Goal: Task Accomplishment & Management: Manage account settings

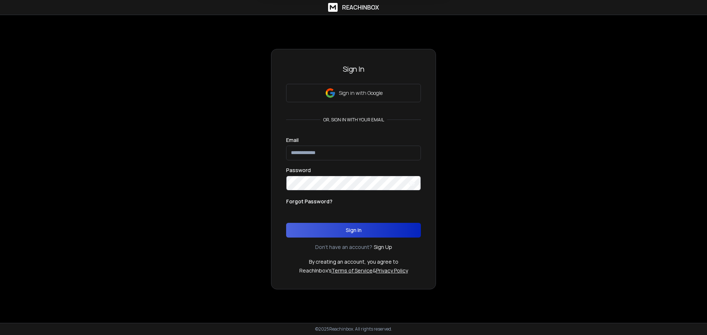
click at [382, 49] on button "Later" at bounding box center [376, 47] width 33 height 18
type input "**********"
click at [393, 227] on button "Sign In" at bounding box center [353, 230] width 135 height 15
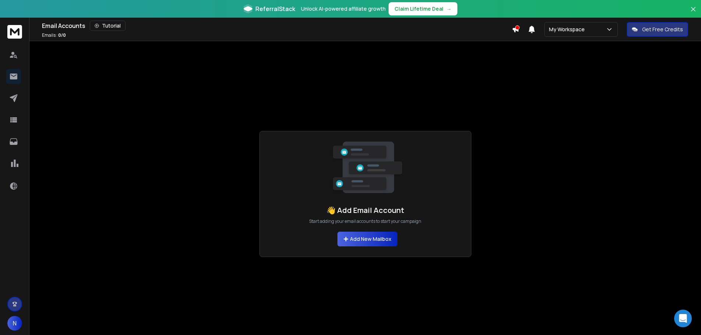
click at [271, 8] on span "ReferralStack" at bounding box center [275, 8] width 40 height 9
copy span "ReferralStack"
click at [19, 54] on link at bounding box center [13, 54] width 15 height 15
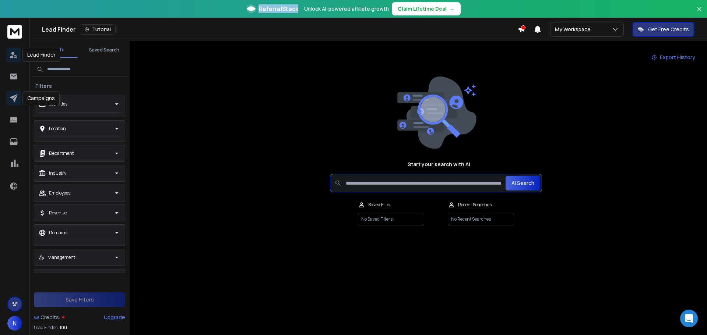
click at [17, 100] on icon at bounding box center [13, 98] width 9 height 9
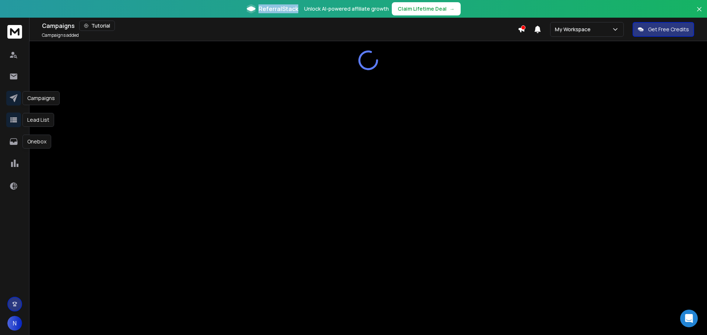
click at [14, 124] on link at bounding box center [13, 120] width 15 height 15
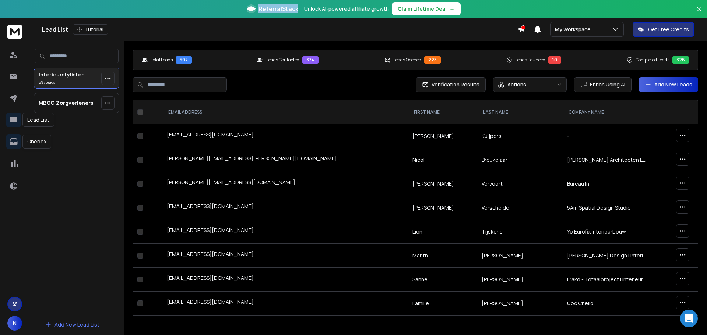
click at [17, 139] on icon at bounding box center [13, 141] width 9 height 9
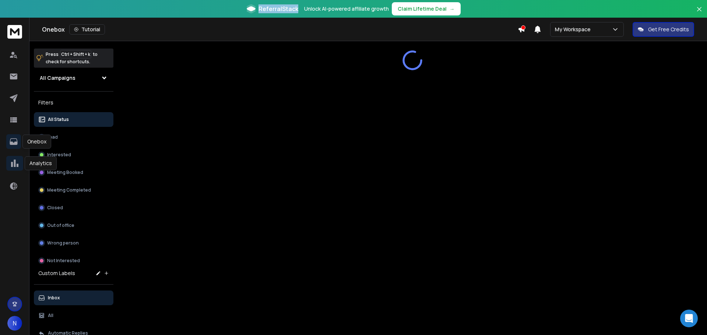
click at [16, 158] on icon at bounding box center [14, 163] width 11 height 11
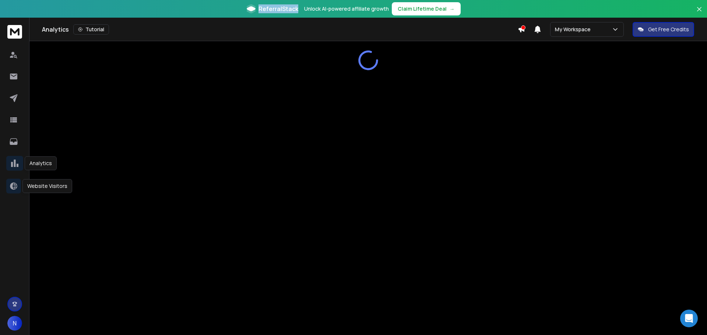
click at [16, 183] on icon at bounding box center [13, 186] width 9 height 9
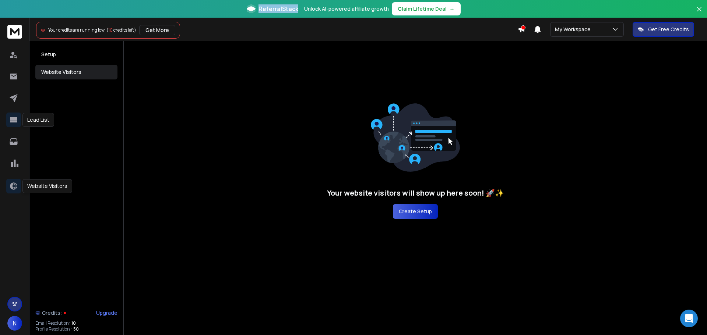
click at [16, 119] on icon at bounding box center [13, 119] width 7 height 5
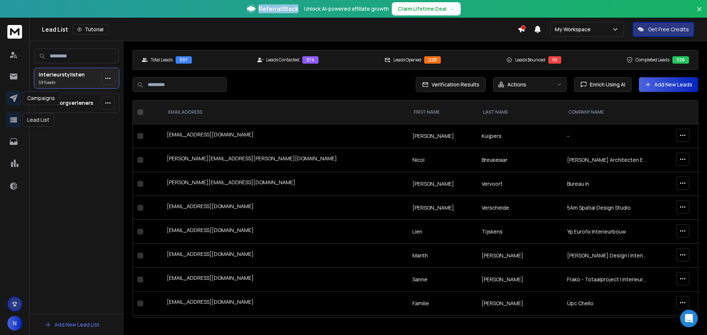
click at [20, 99] on link at bounding box center [13, 98] width 15 height 15
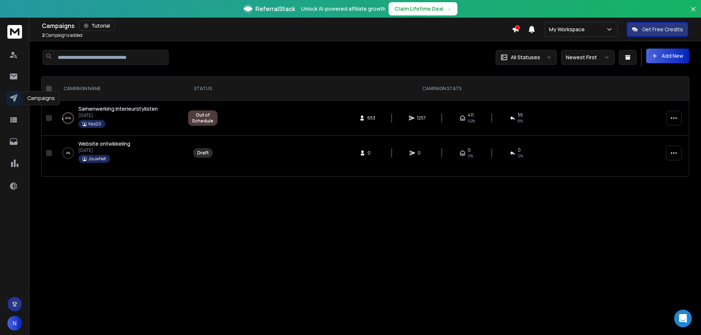
click at [20, 85] on div at bounding box center [14, 77] width 17 height 17
click at [21, 79] on link at bounding box center [13, 76] width 15 height 15
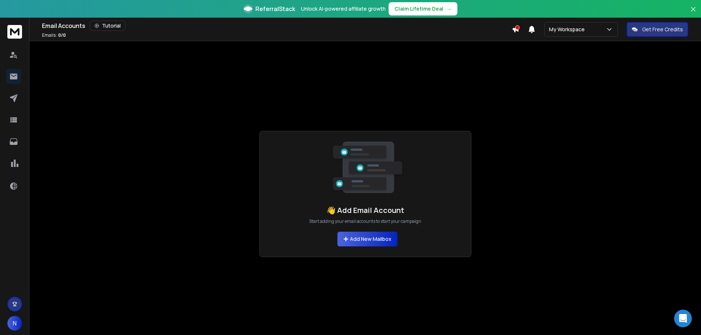
click at [354, 239] on button "Add New Mailbox" at bounding box center [367, 239] width 60 height 15
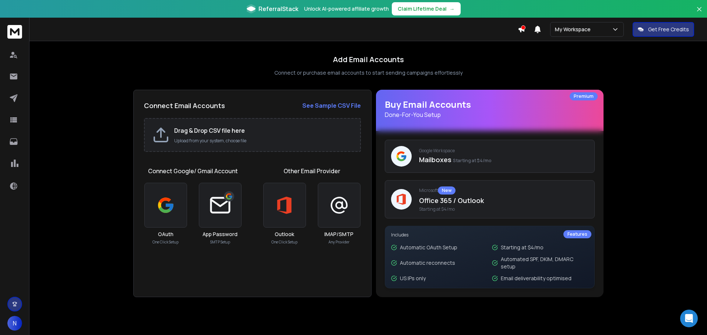
click at [288, 221] on div at bounding box center [284, 205] width 43 height 45
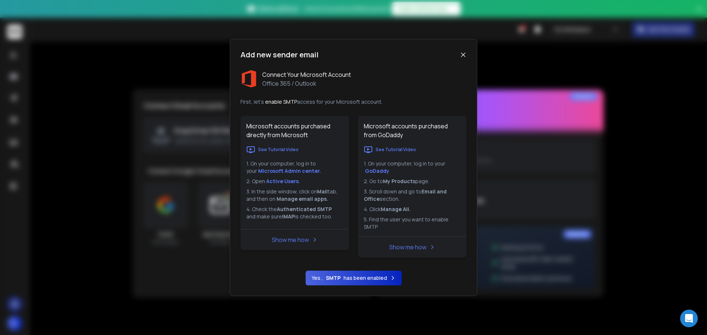
click at [353, 279] on button "Yes , SMTP has been enabled" at bounding box center [353, 278] width 96 height 15
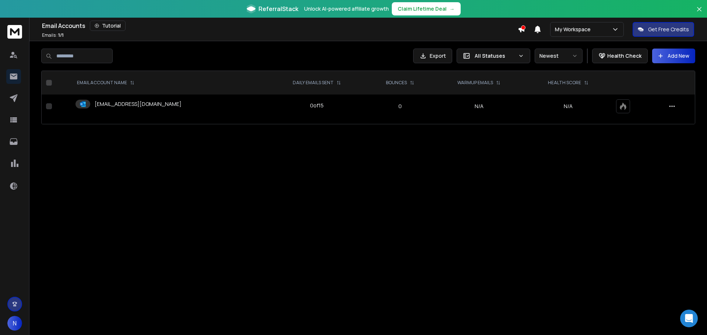
click at [669, 106] on icon at bounding box center [671, 106] width 7 height 7
click at [497, 165] on div "ReferralStack Unlock AI-powered affiliate growth Lifetime Deals available! Clai…" at bounding box center [353, 167] width 707 height 335
click at [15, 97] on icon at bounding box center [13, 98] width 9 height 9
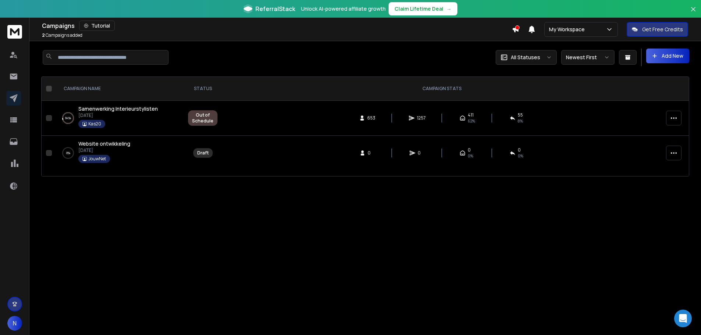
click at [48, 118] on button "button" at bounding box center [49, 118] width 6 height 6
click at [676, 117] on icon "button" at bounding box center [673, 117] width 7 height 7
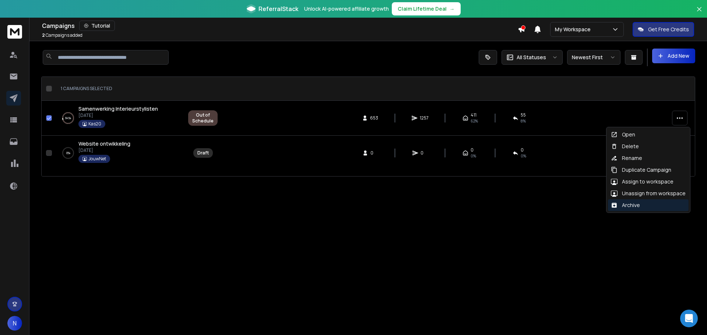
click at [638, 204] on div "Archive" at bounding box center [624, 205] width 29 height 7
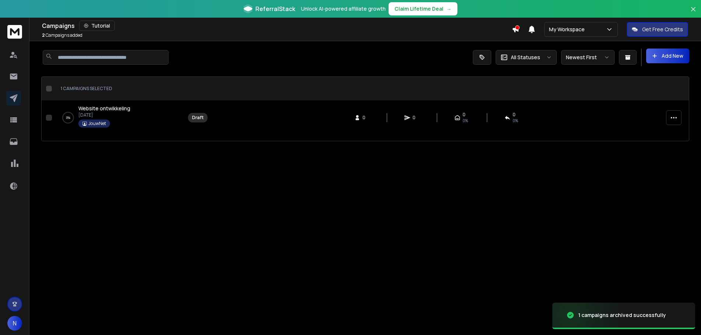
click at [678, 115] on button "button" at bounding box center [673, 117] width 15 height 15
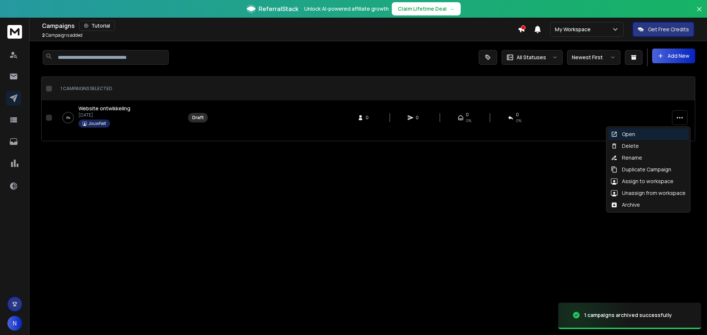
click at [656, 134] on div "Open" at bounding box center [648, 134] width 81 height 12
